Goal: Task Accomplishment & Management: Manage account settings

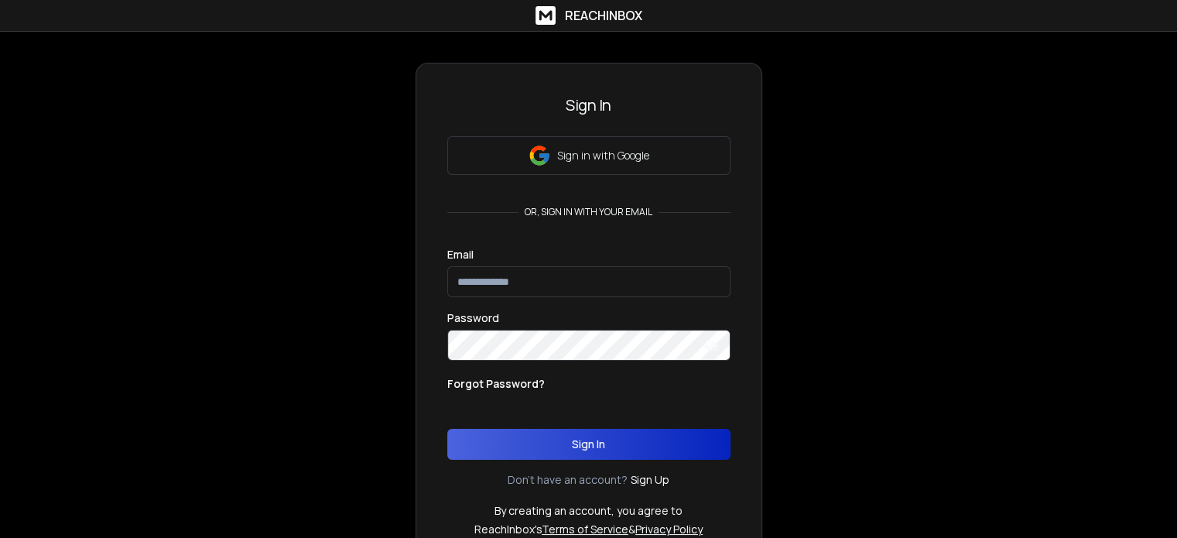
type input "**********"
click at [535, 443] on button "Sign In" at bounding box center [588, 444] width 283 height 31
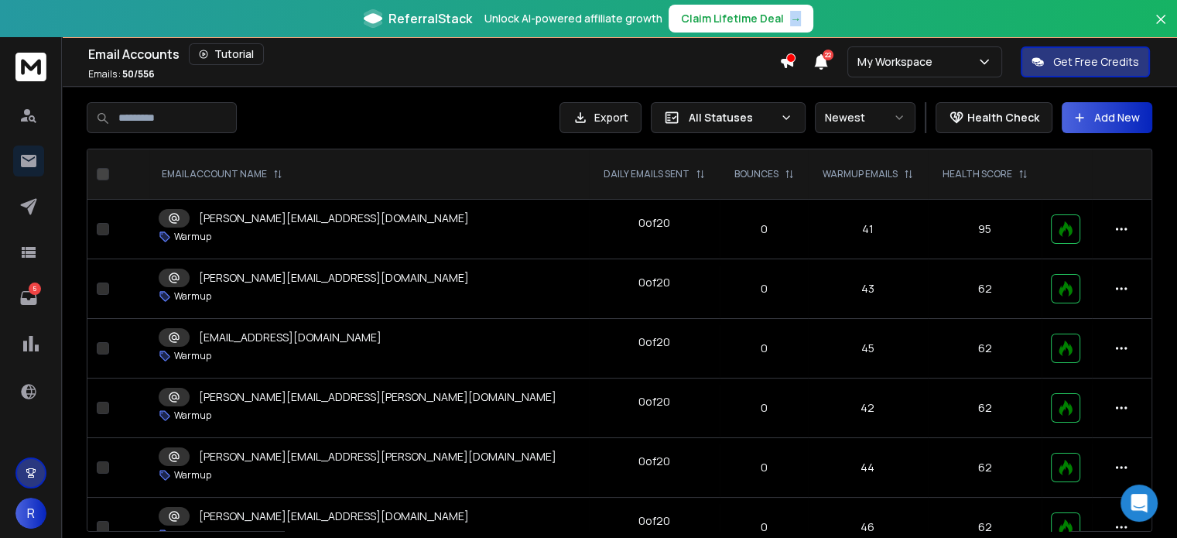
click at [1172, 27] on div "ReferralStack Unlock AI-powered affiliate growth Lifetime Deals available! Clai…" at bounding box center [588, 18] width 1177 height 37
click at [38, 196] on link at bounding box center [28, 206] width 31 height 31
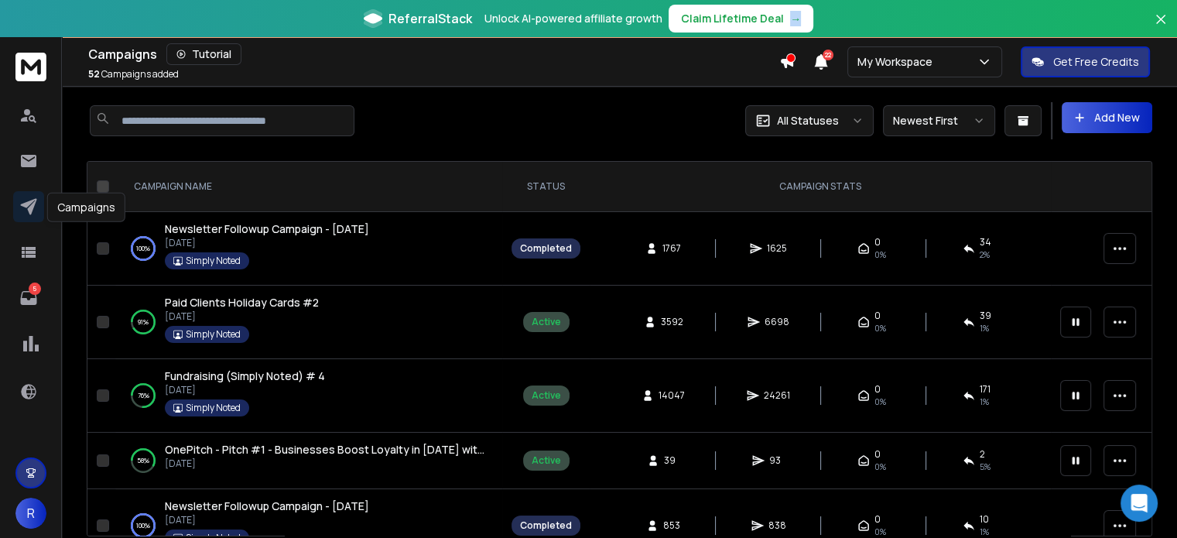
click at [1175, 18] on div "ReferralStack Unlock AI-powered affiliate growth Lifetime Deals available! Clai…" at bounding box center [588, 18] width 1177 height 37
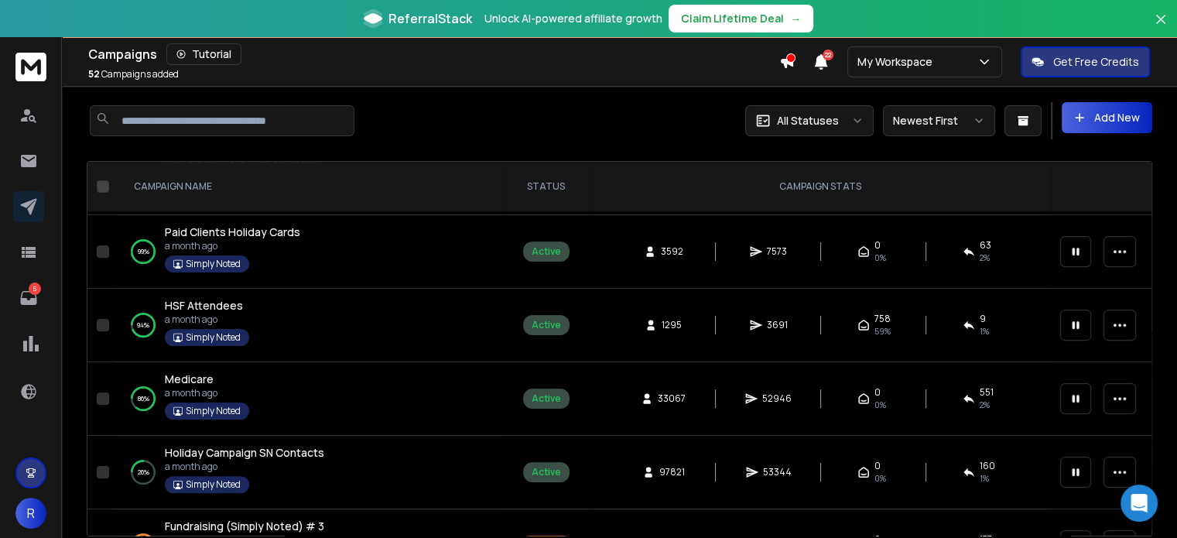
scroll to position [450, 0]
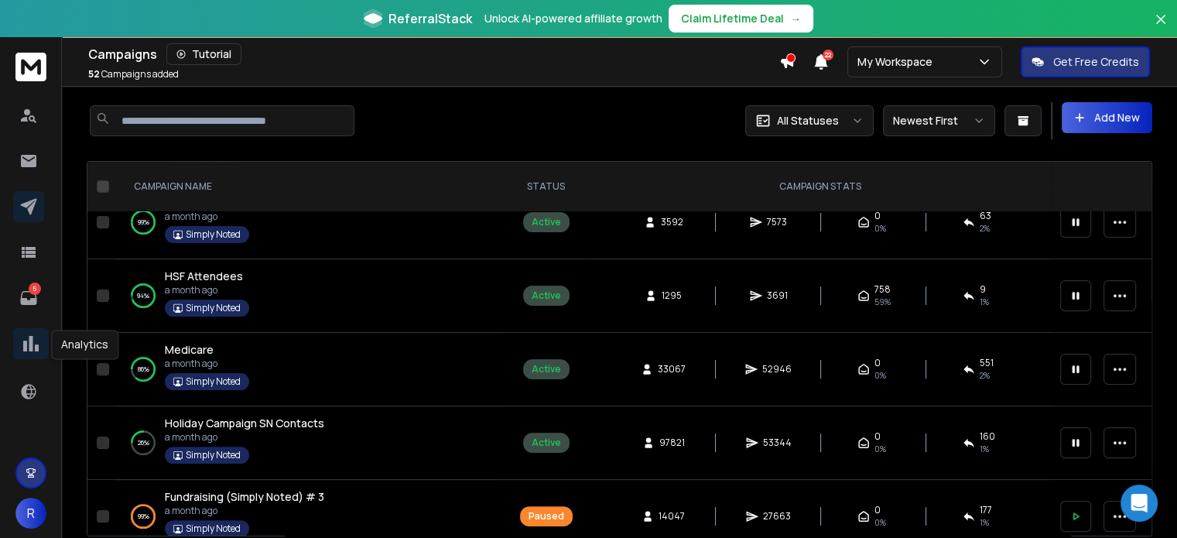
click at [39, 354] on icon at bounding box center [30, 343] width 23 height 23
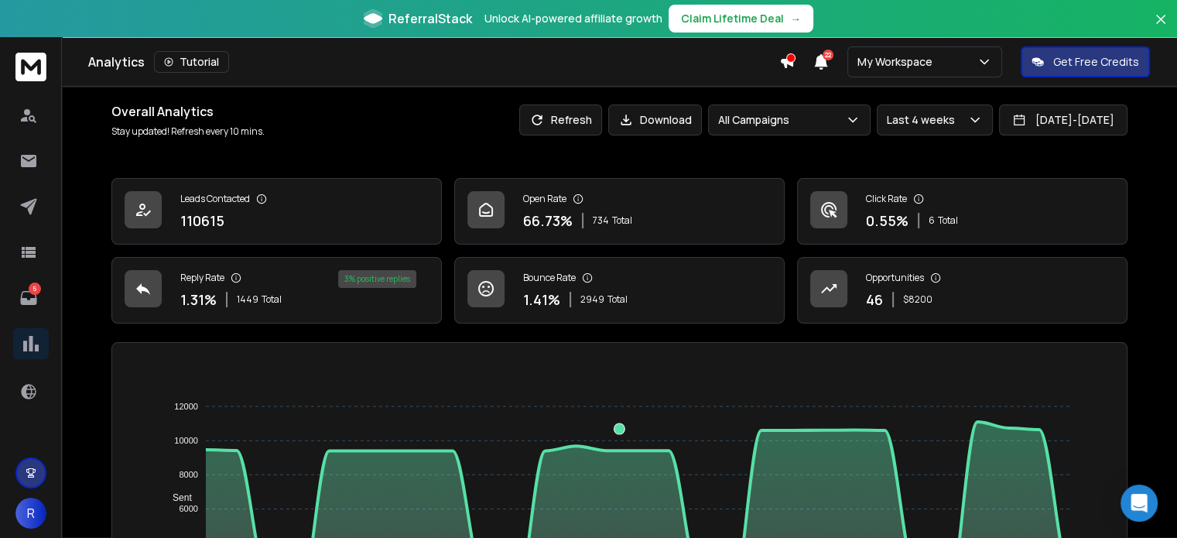
click at [46, 207] on div at bounding box center [31, 209] width 36 height 36
click at [43, 206] on body "ReferralStack Unlock AI-powered affiliate growth Lifetime Deals available! Clai…" at bounding box center [588, 269] width 1177 height 538
click at [29, 211] on icon at bounding box center [28, 207] width 16 height 16
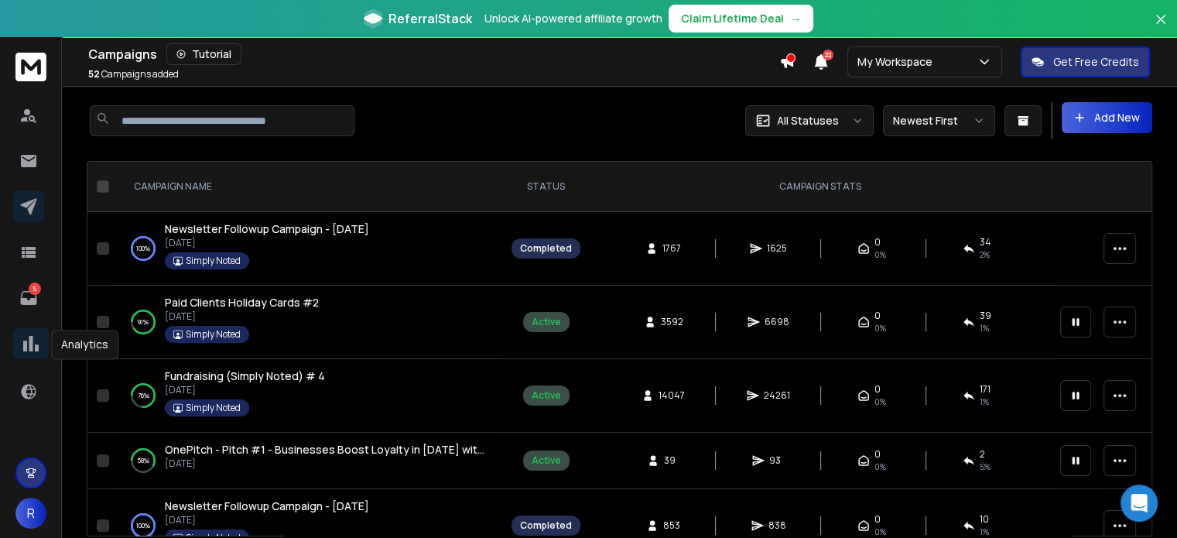
click at [29, 340] on icon at bounding box center [30, 343] width 15 height 15
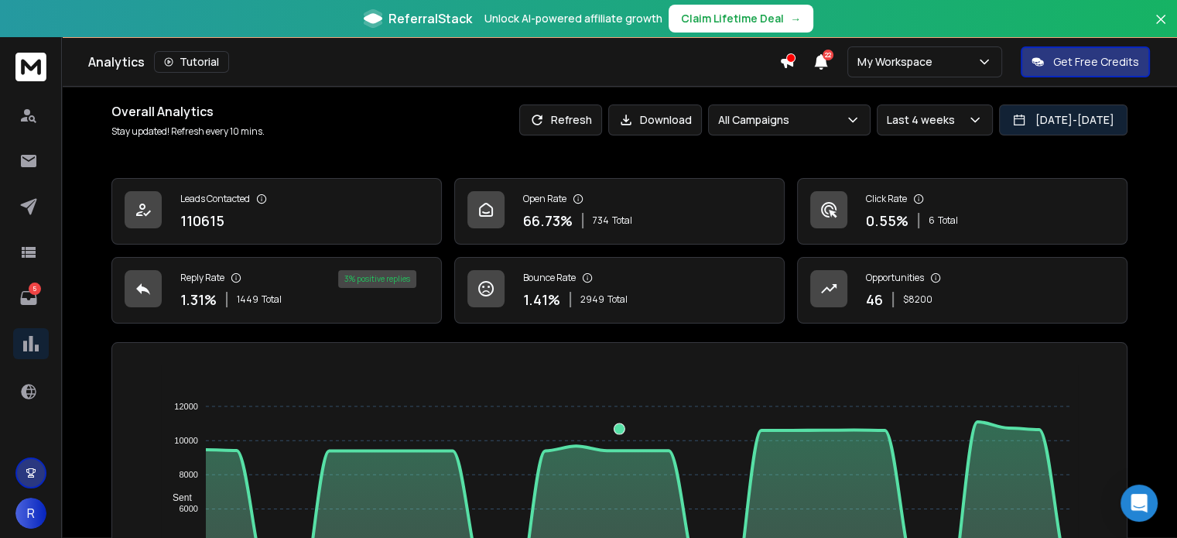
click at [999, 114] on button "11 Sep 2025 - 09 Oct 2025" at bounding box center [1063, 119] width 128 height 31
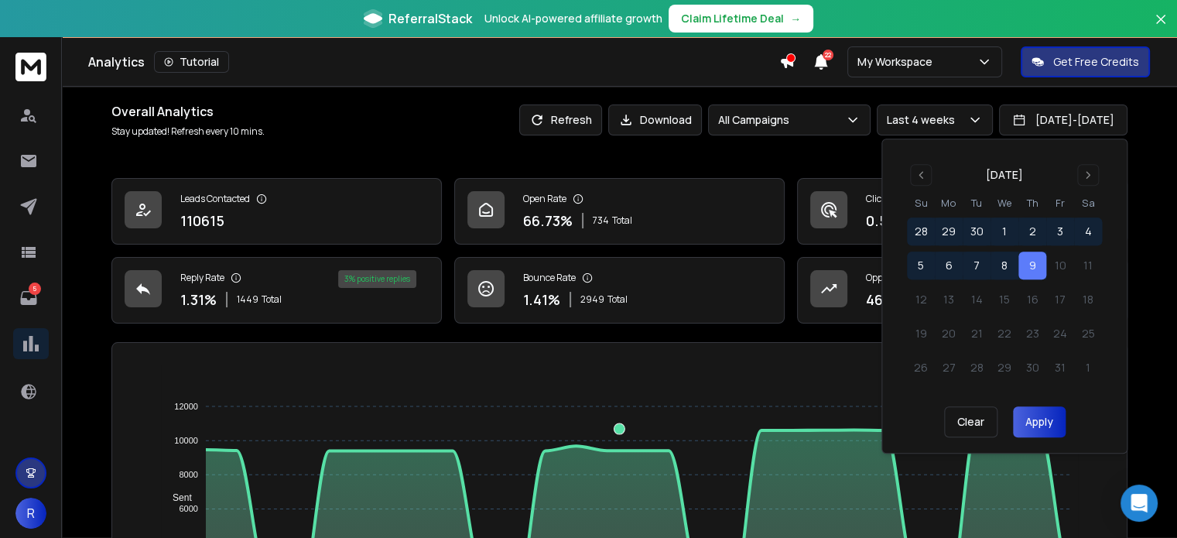
click at [937, 238] on button "29" at bounding box center [949, 231] width 28 height 28
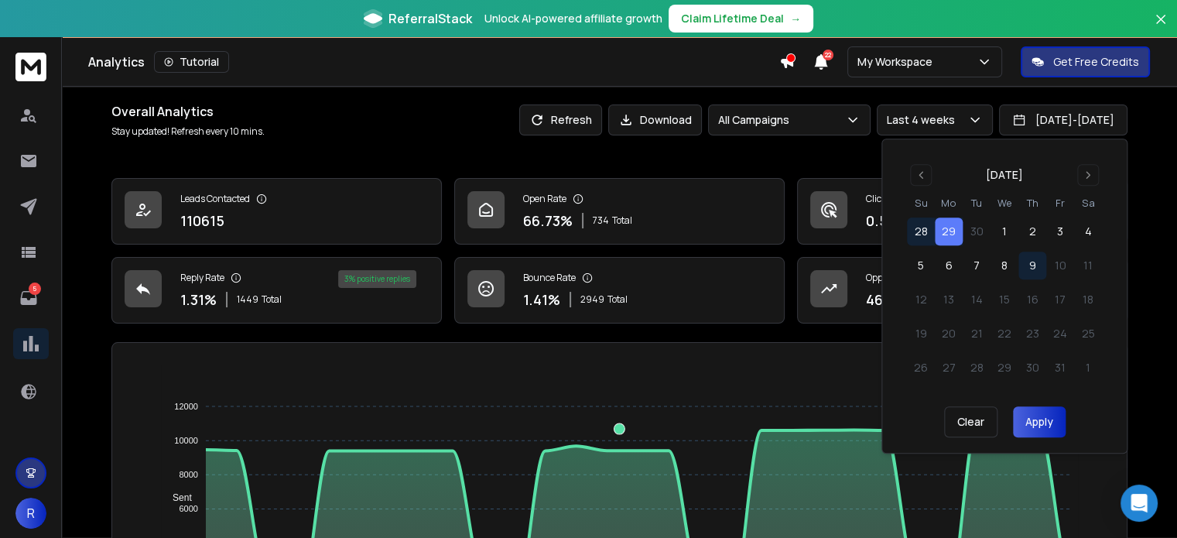
click at [944, 233] on button "29" at bounding box center [949, 231] width 28 height 28
click at [925, 253] on button "5" at bounding box center [921, 265] width 28 height 28
click at [1031, 412] on button "Apply" at bounding box center [1039, 421] width 53 height 31
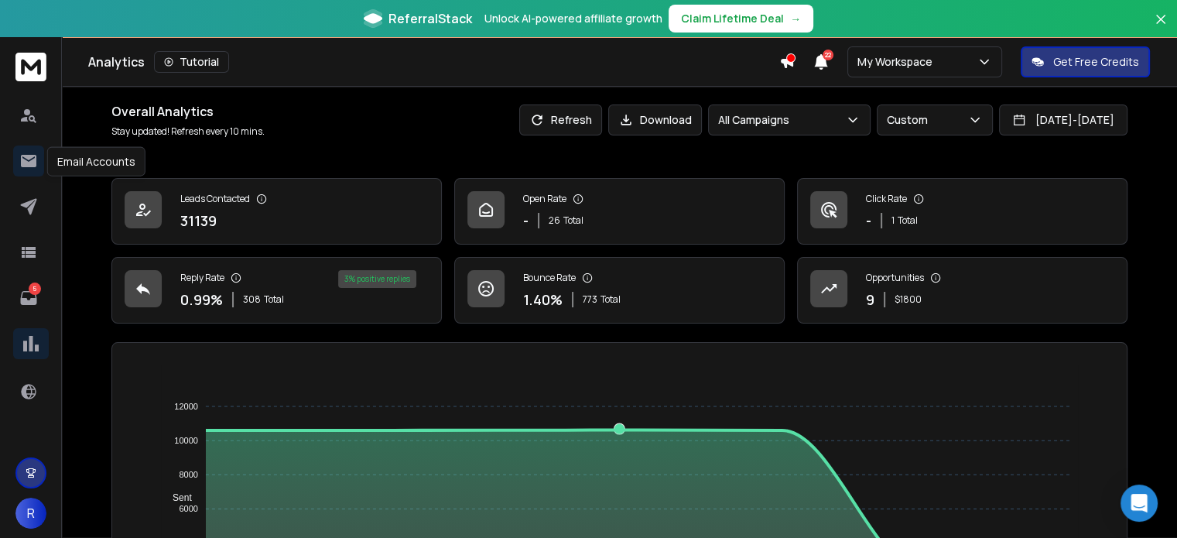
click at [21, 157] on icon at bounding box center [28, 161] width 15 height 12
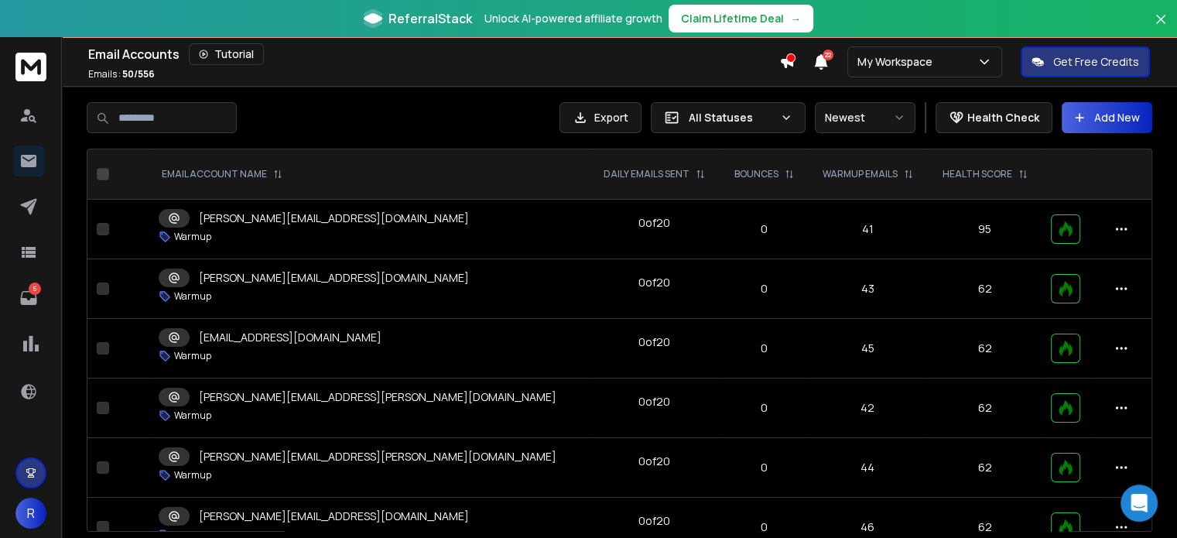
click at [723, 115] on p "All Statuses" at bounding box center [731, 117] width 85 height 15
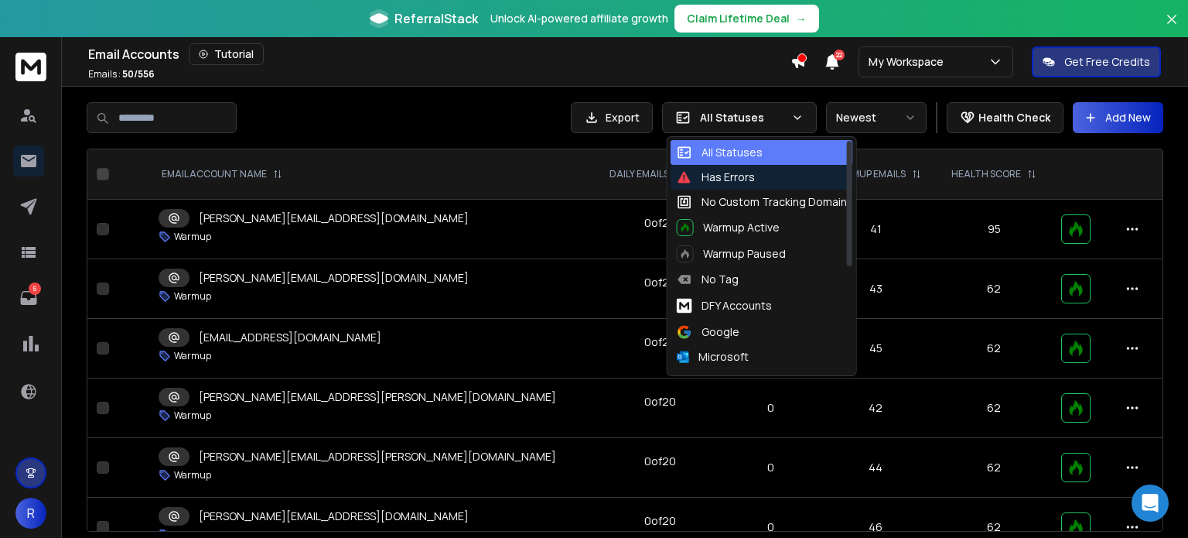
click at [735, 179] on div "Has Errors" at bounding box center [716, 176] width 78 height 15
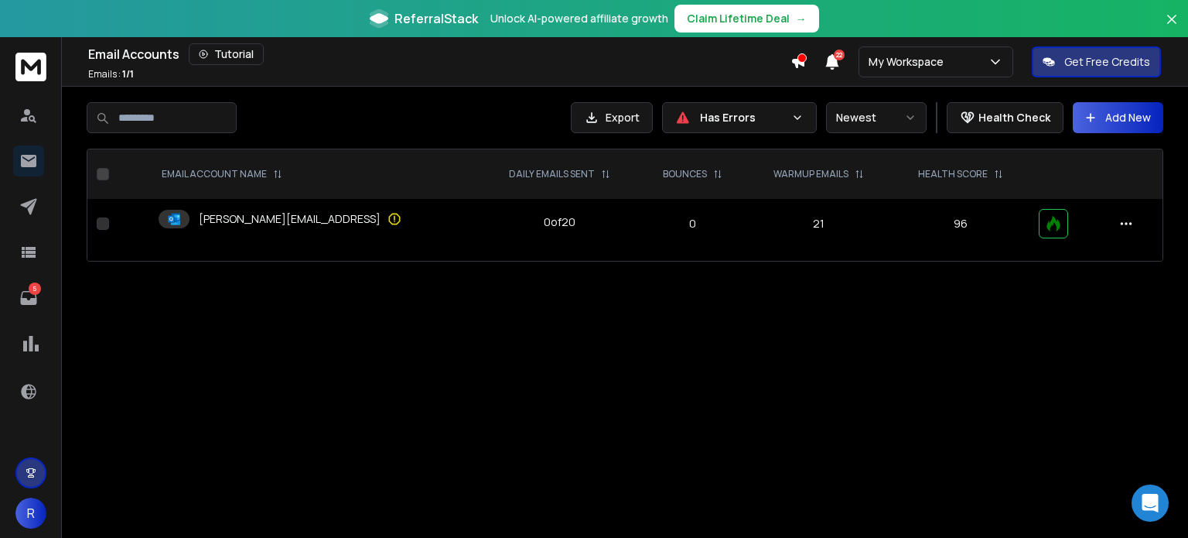
click at [756, 117] on p "Has Errors" at bounding box center [742, 117] width 85 height 15
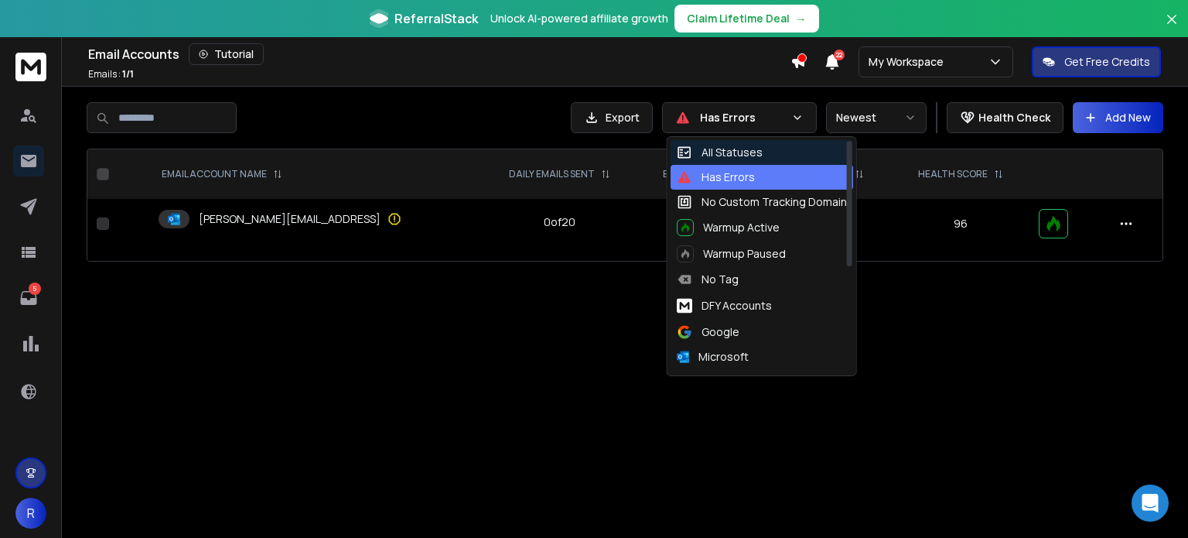
click at [754, 161] on div "All Statuses" at bounding box center [762, 152] width 183 height 25
